Goal: Task Accomplishment & Management: Manage account settings

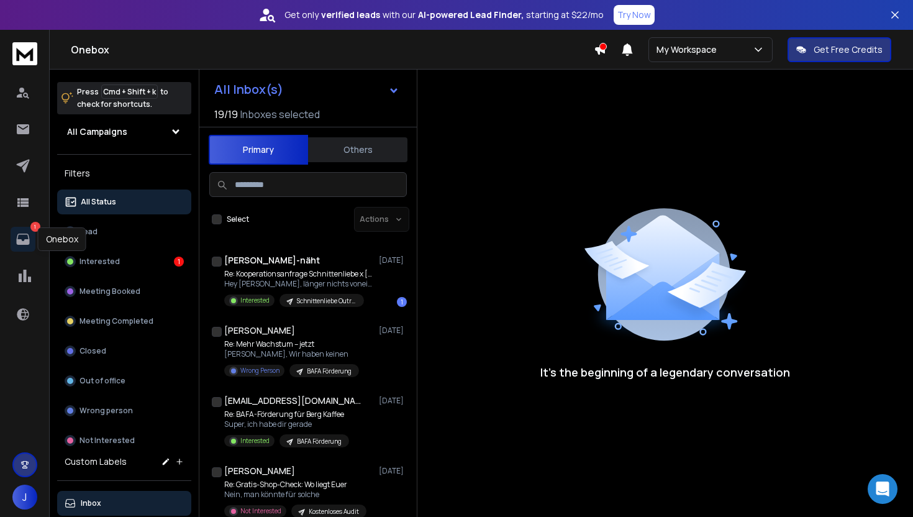
click at [26, 237] on icon at bounding box center [23, 239] width 15 height 15
click at [22, 160] on icon at bounding box center [23, 165] width 15 height 15
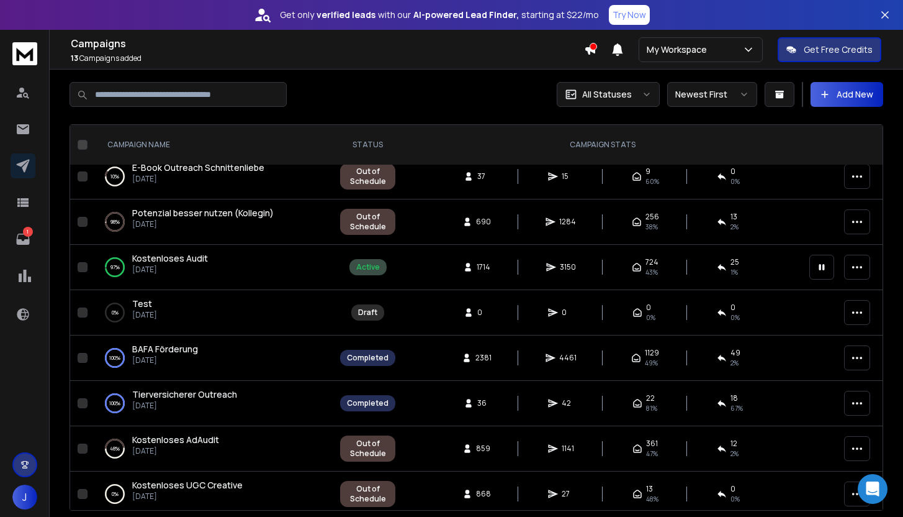
scroll to position [61, 0]
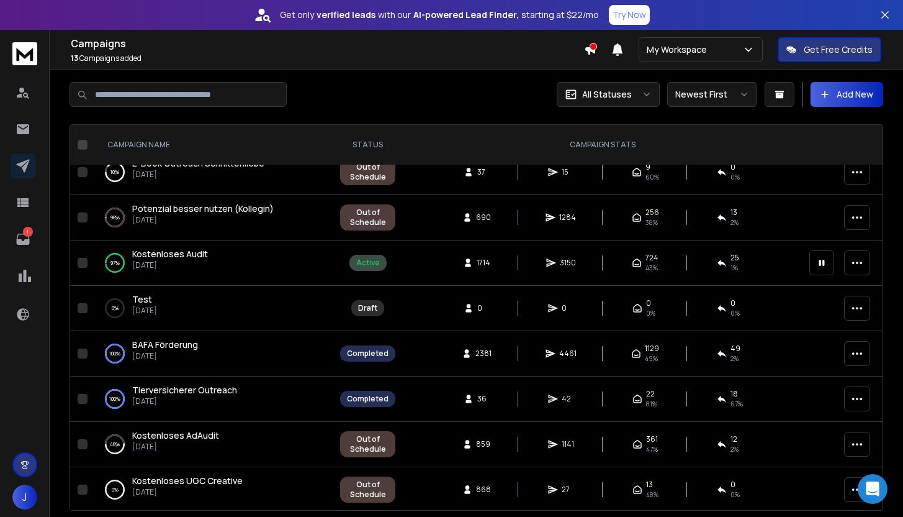
click at [181, 348] on span "BAFA Förderung" at bounding box center [165, 344] width 66 height 12
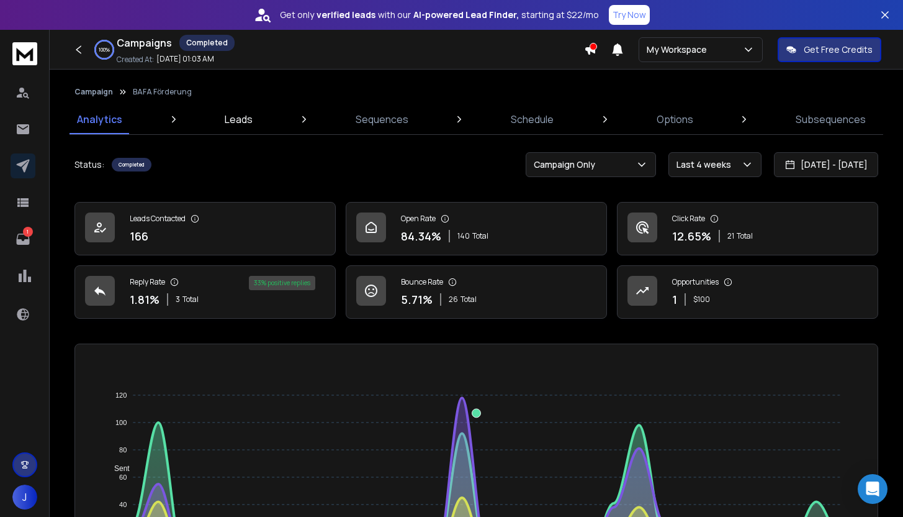
click at [248, 119] on p "Leads" at bounding box center [239, 119] width 28 height 15
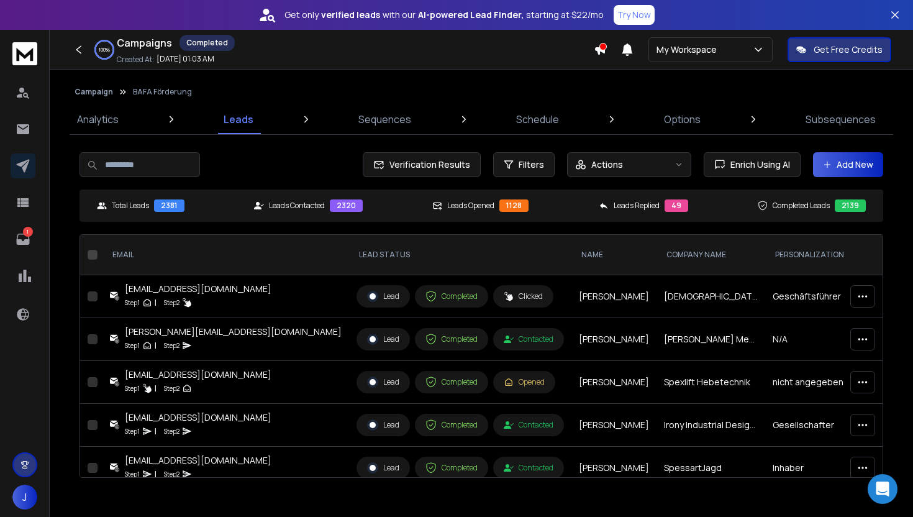
click at [821, 166] on button "Add New" at bounding box center [848, 164] width 70 height 25
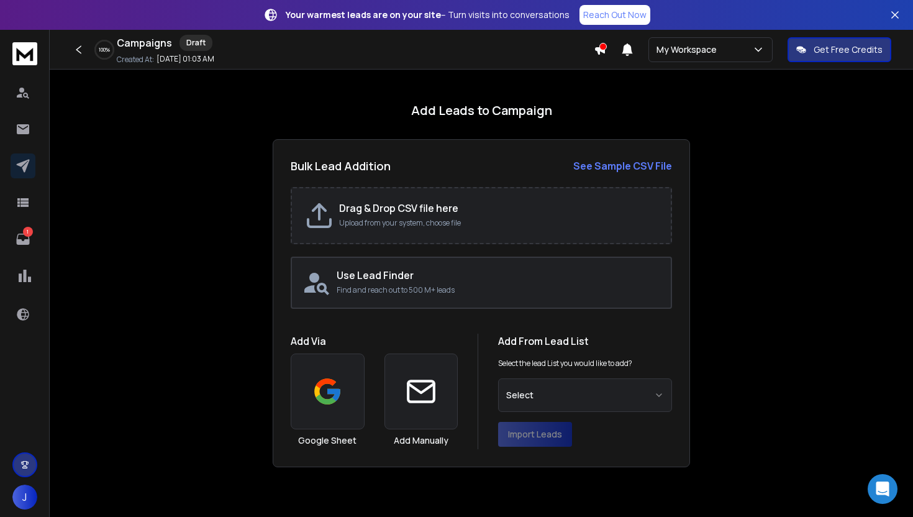
click at [640, 219] on p "Upload from your system, choose file" at bounding box center [498, 223] width 319 height 10
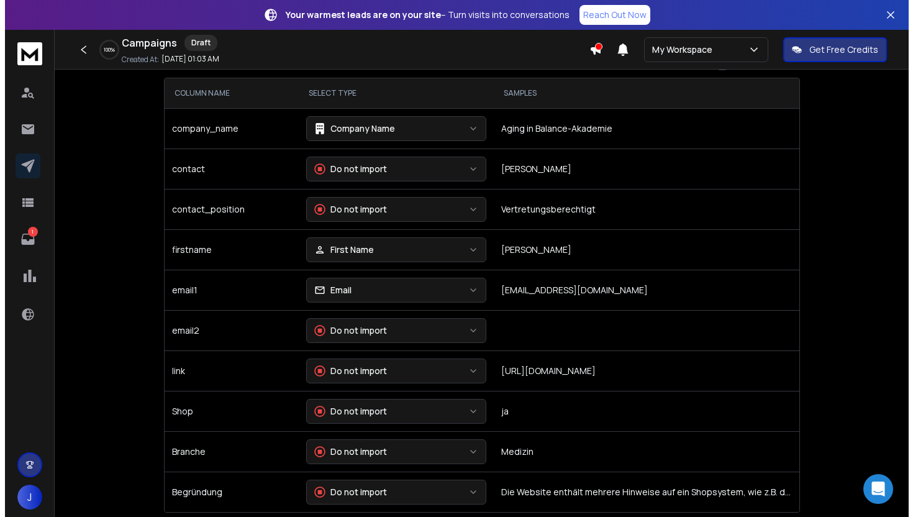
scroll to position [201, 0]
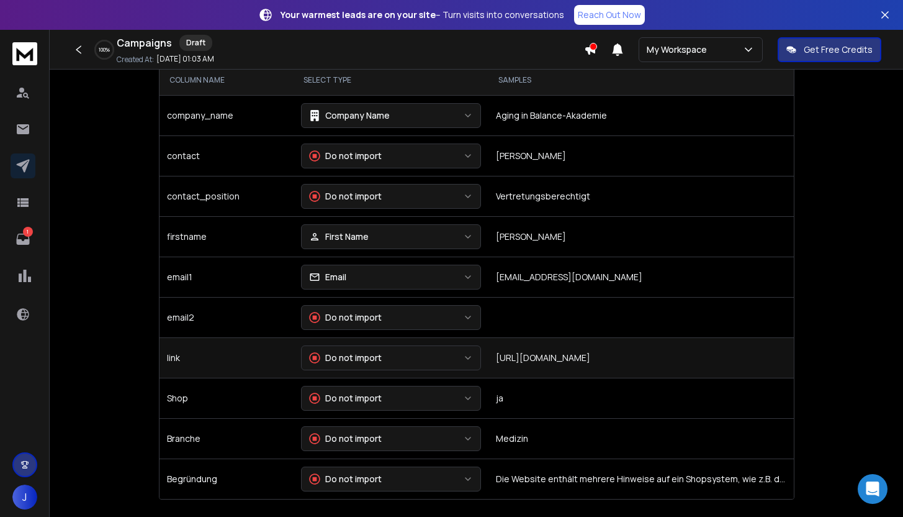
click at [349, 357] on div "Do not import" at bounding box center [345, 357] width 73 height 12
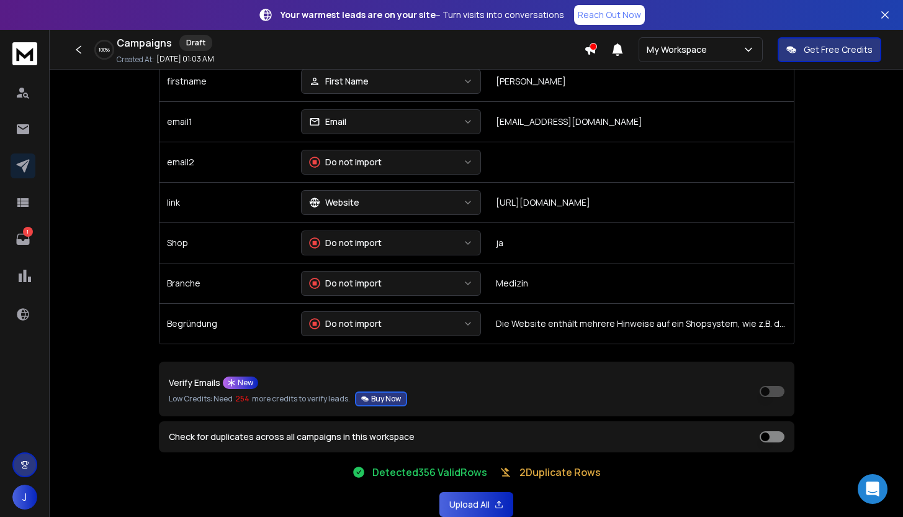
scroll to position [376, 0]
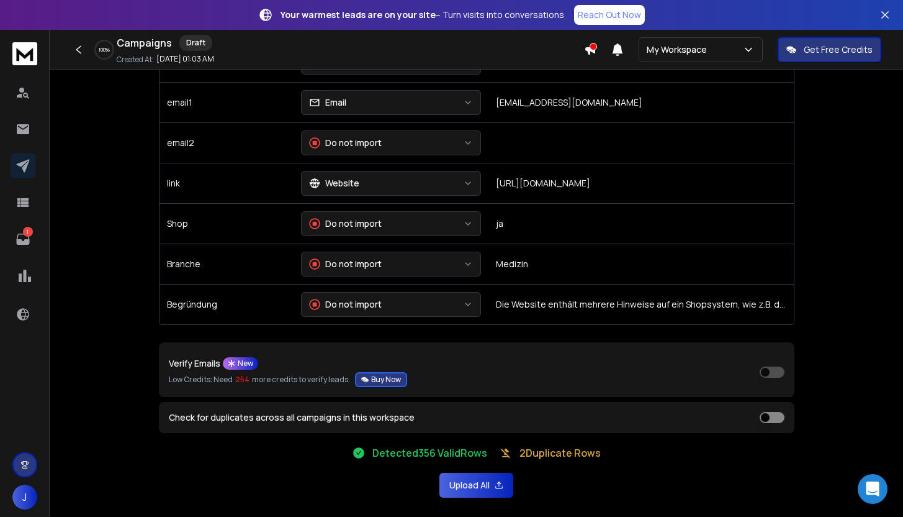
click at [767, 418] on button "Check for duplicates across all campaigns in this workspace" at bounding box center [772, 417] width 25 height 11
click at [497, 481] on icon at bounding box center [499, 485] width 9 height 9
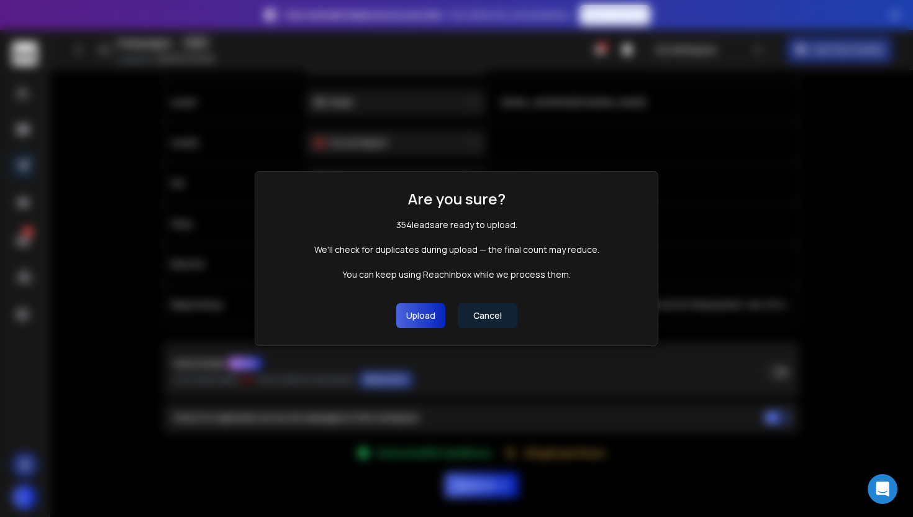
click at [417, 325] on button "Upload" at bounding box center [420, 315] width 49 height 25
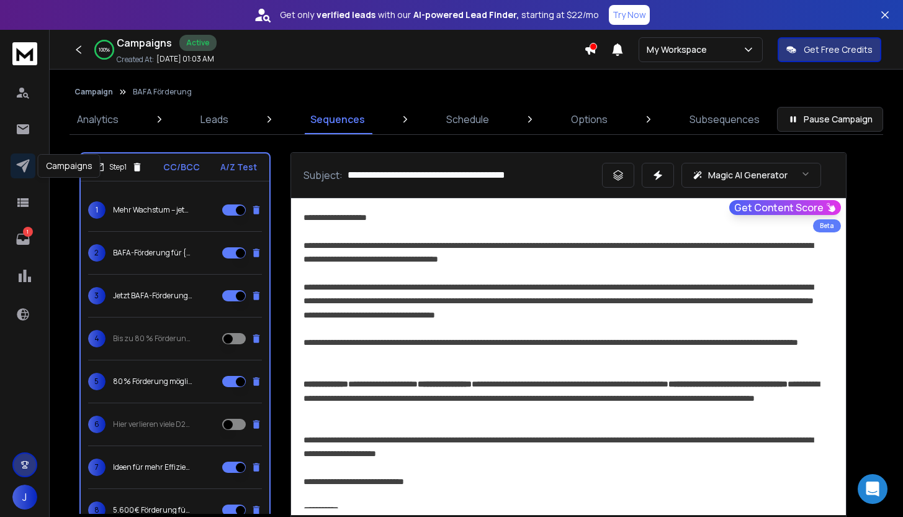
click at [24, 168] on icon at bounding box center [22, 165] width 13 height 13
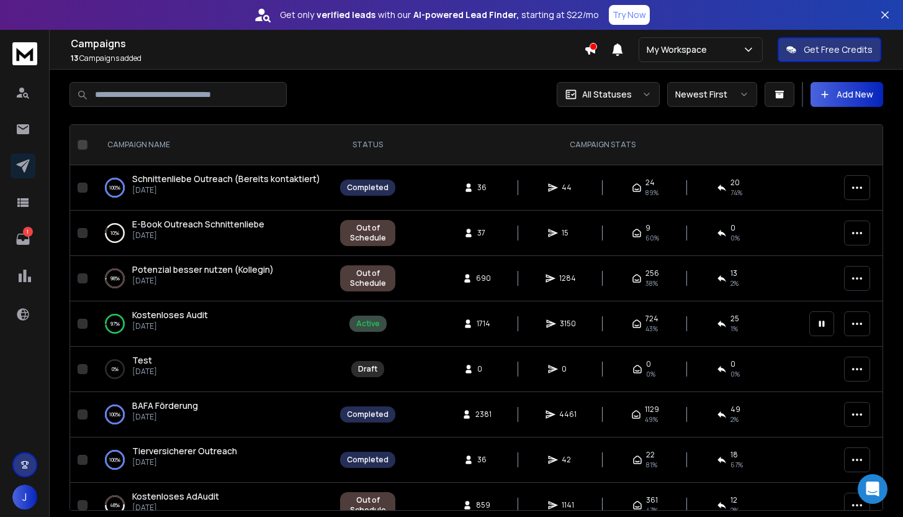
click at [176, 320] on span "Kostenloses Audit" at bounding box center [170, 315] width 76 height 12
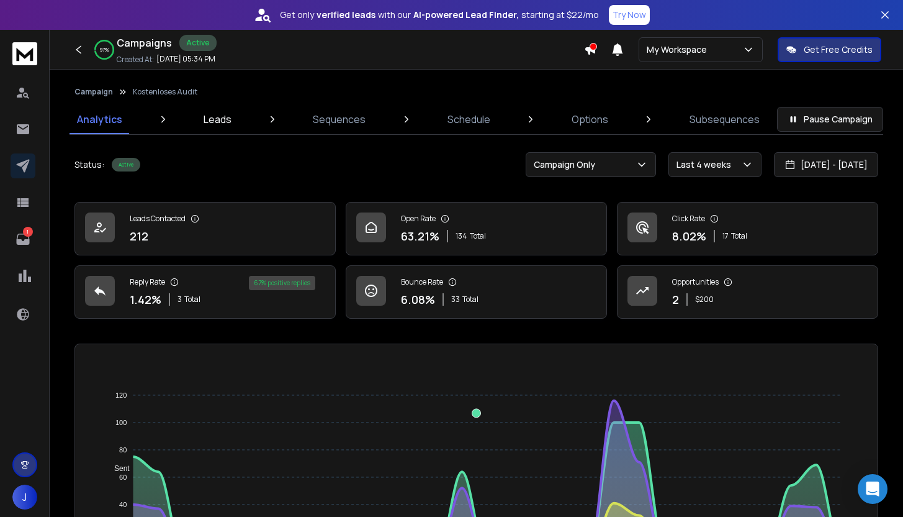
click at [222, 114] on p "Leads" at bounding box center [218, 119] width 28 height 15
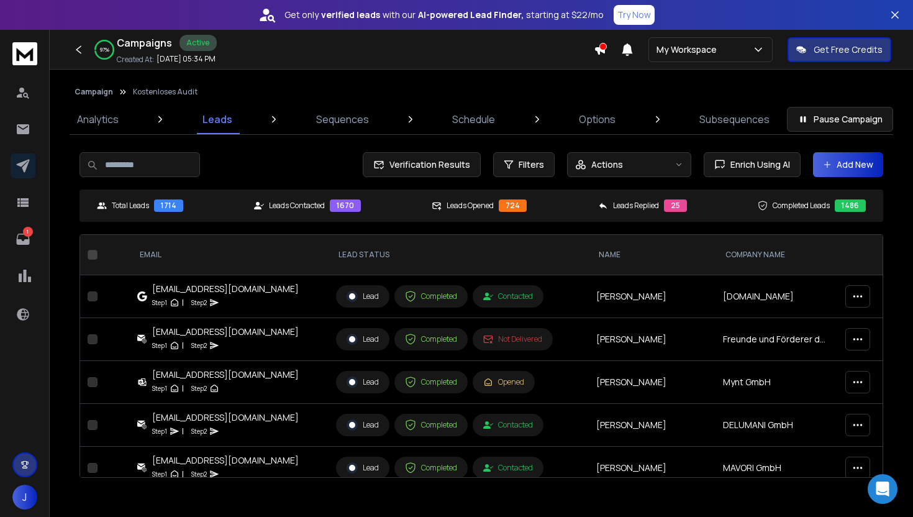
click at [854, 174] on button "Add New" at bounding box center [848, 164] width 70 height 25
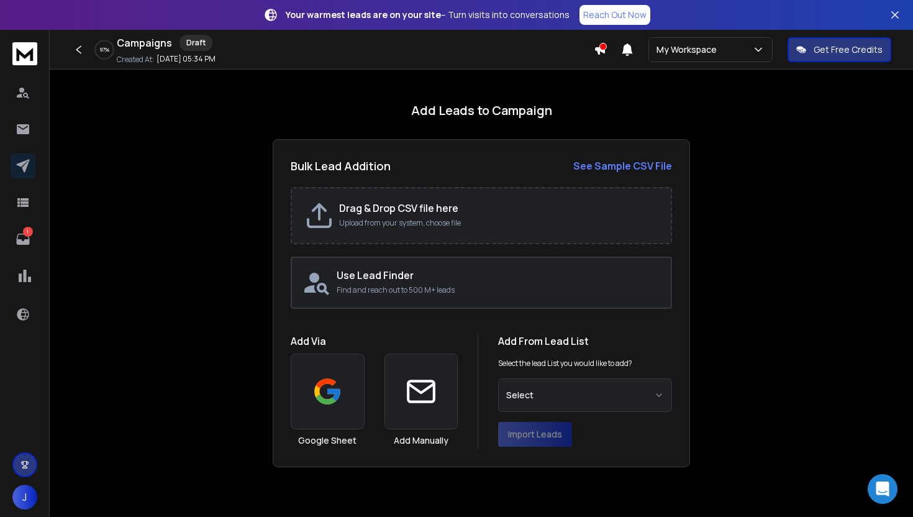
click at [507, 218] on p "Upload from your system, choose file" at bounding box center [498, 223] width 319 height 10
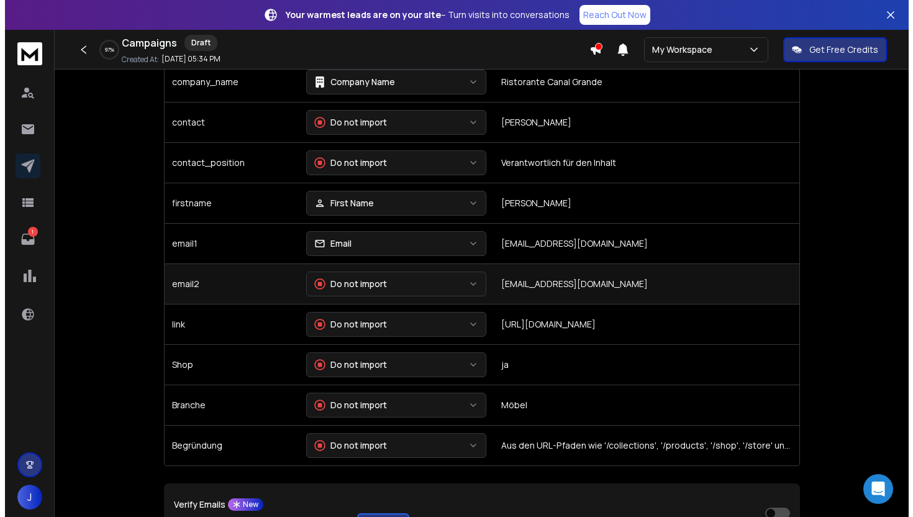
scroll to position [235, 0]
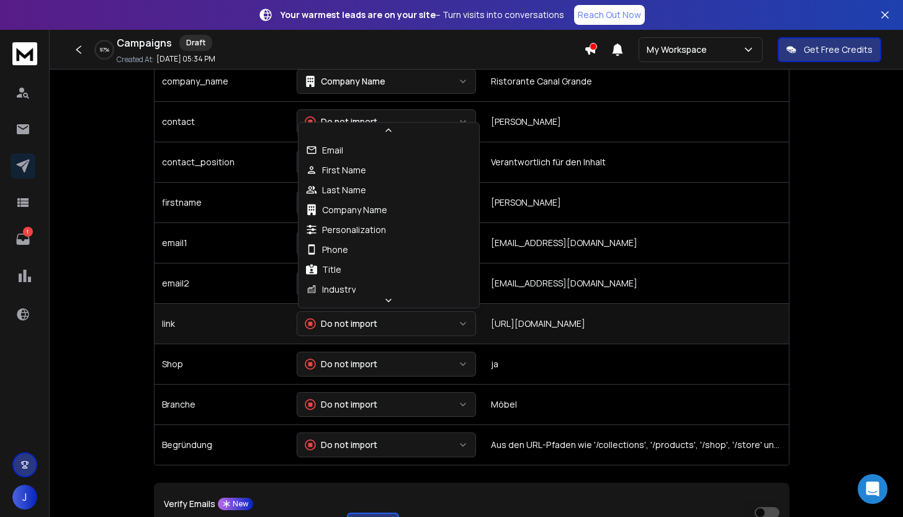
click at [343, 330] on button "Do not import" at bounding box center [387, 323] width 180 height 25
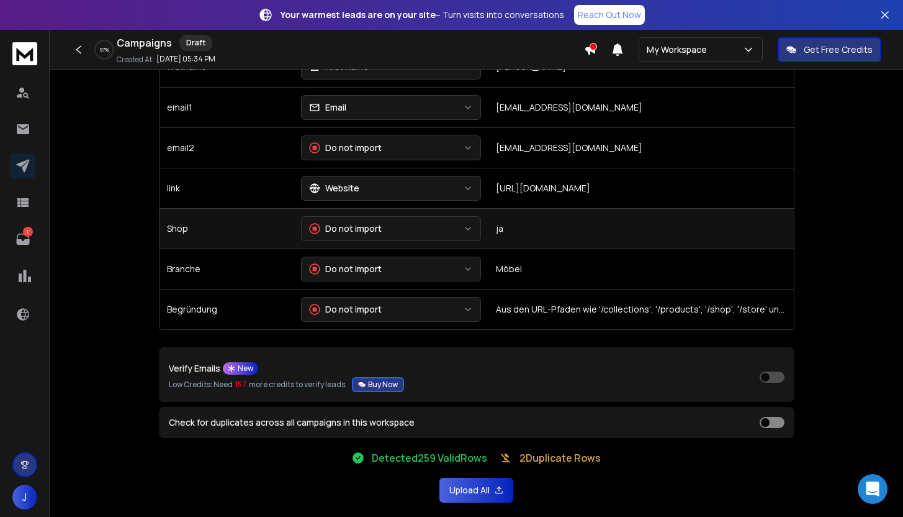
scroll to position [370, 0]
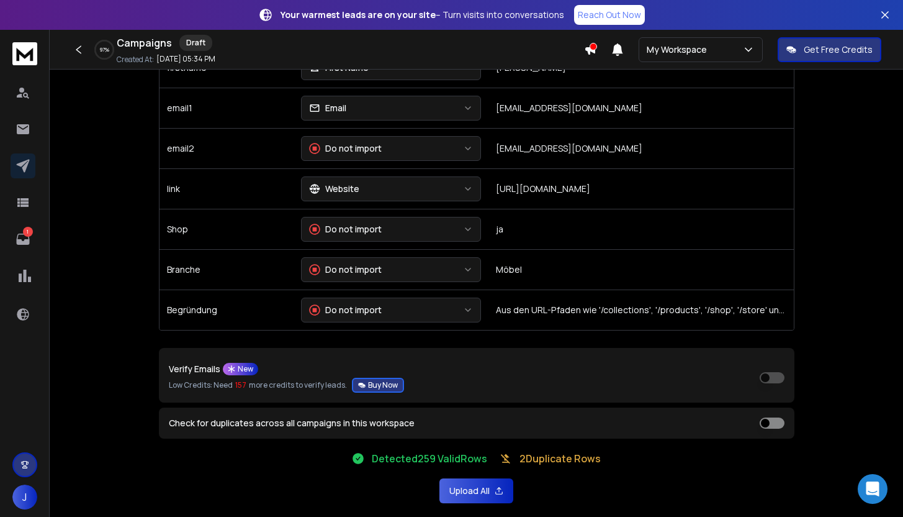
click at [776, 425] on button "Check for duplicates across all campaigns in this workspace" at bounding box center [772, 422] width 25 height 11
click at [496, 492] on icon at bounding box center [499, 492] width 7 height 2
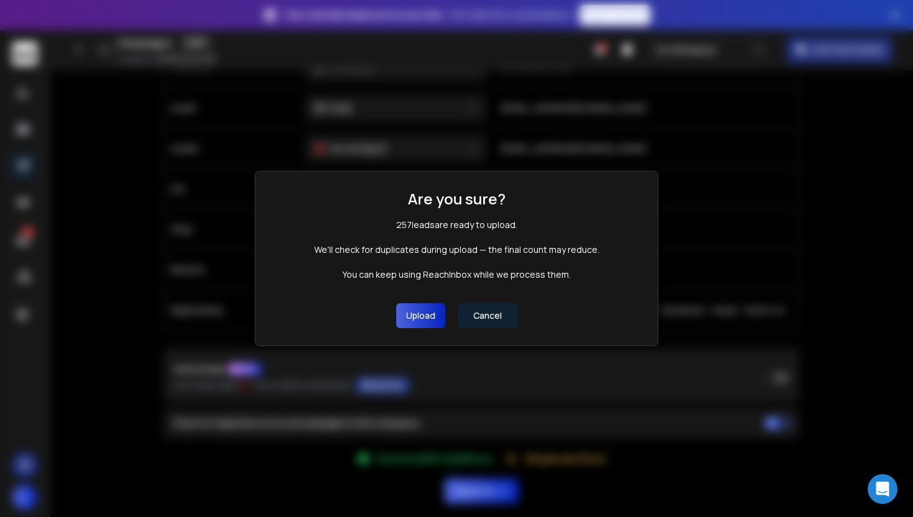
click at [421, 317] on button "Upload" at bounding box center [420, 315] width 49 height 25
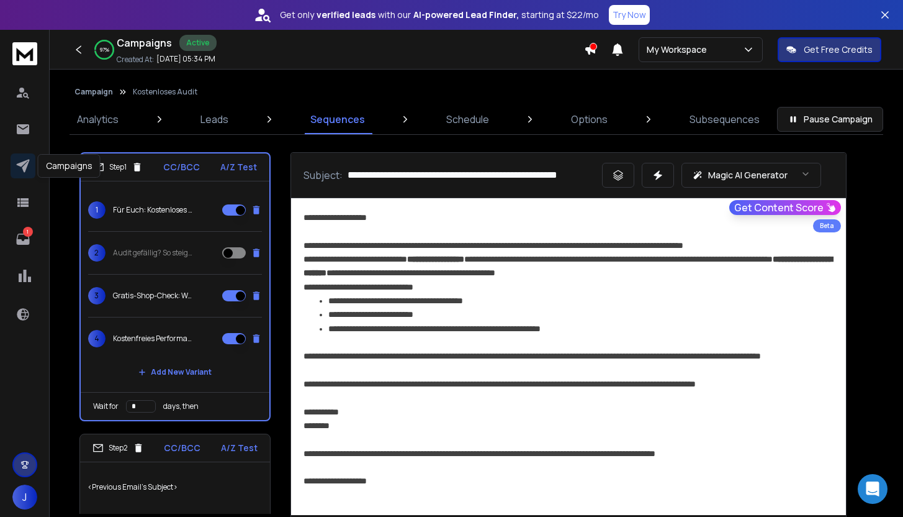
click at [22, 164] on icon at bounding box center [22, 165] width 13 height 13
